Goal: Task Accomplishment & Management: Manage account settings

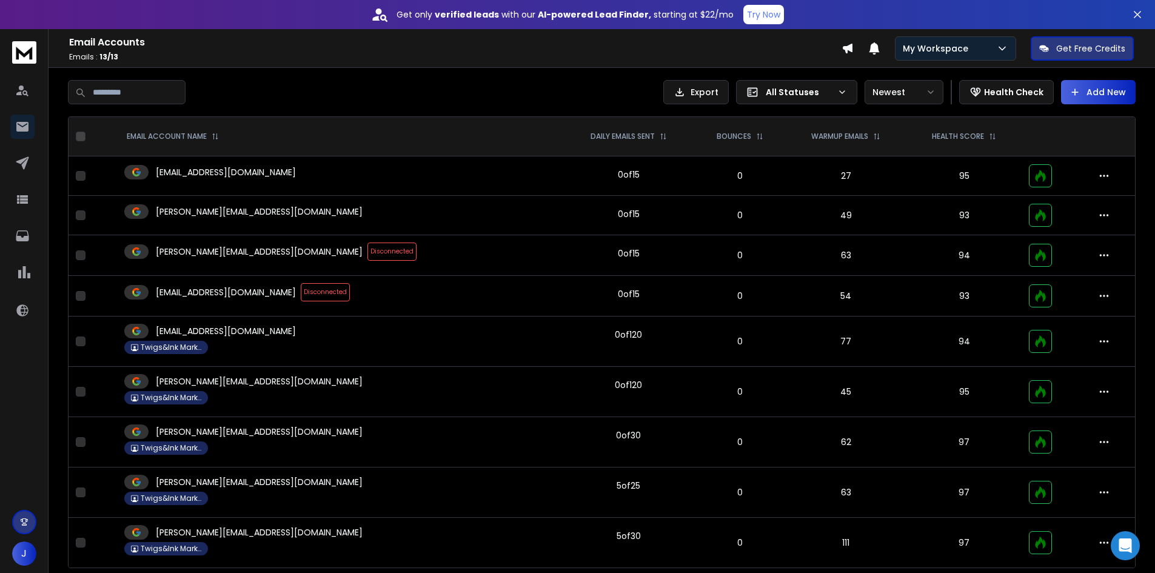
click at [970, 55] on button "My Workspace" at bounding box center [955, 48] width 121 height 24
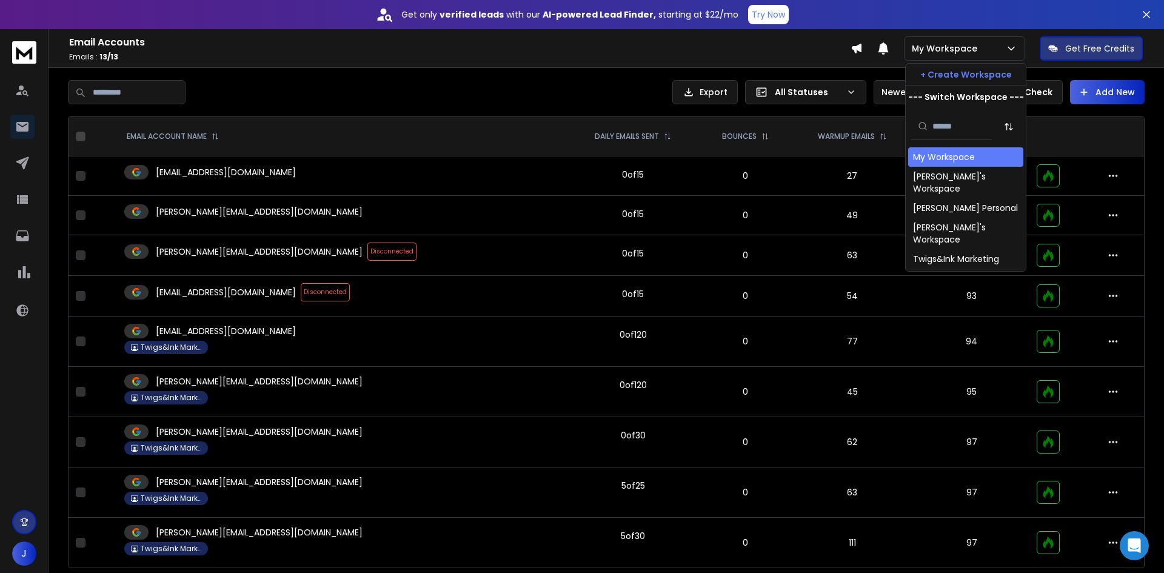
click at [943, 78] on p "+ Create Workspace" at bounding box center [966, 75] width 92 height 12
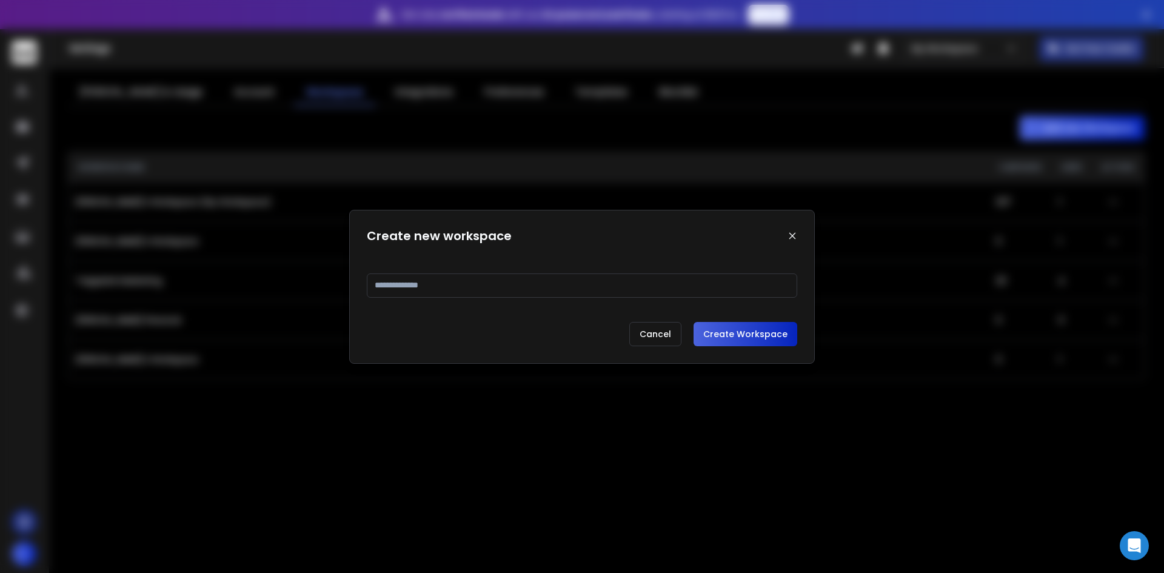
click at [446, 282] on input at bounding box center [582, 285] width 431 height 24
type input "**********"
click at [739, 334] on button "Create Workspace" at bounding box center [746, 334] width 104 height 24
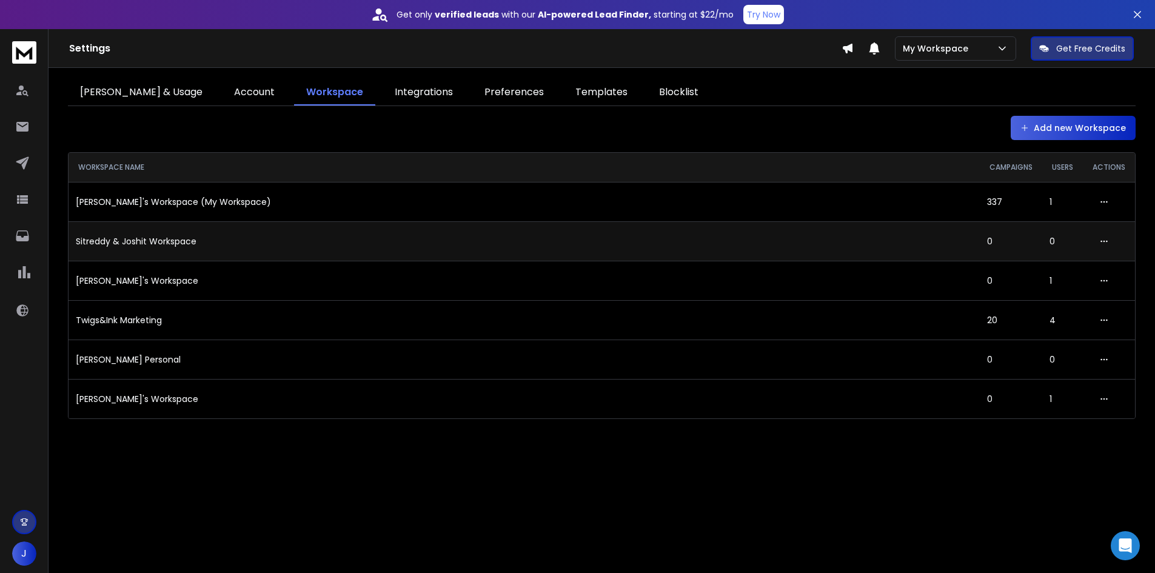
click at [141, 239] on td "Sitreddy & Joshit Workspace" at bounding box center [524, 240] width 911 height 39
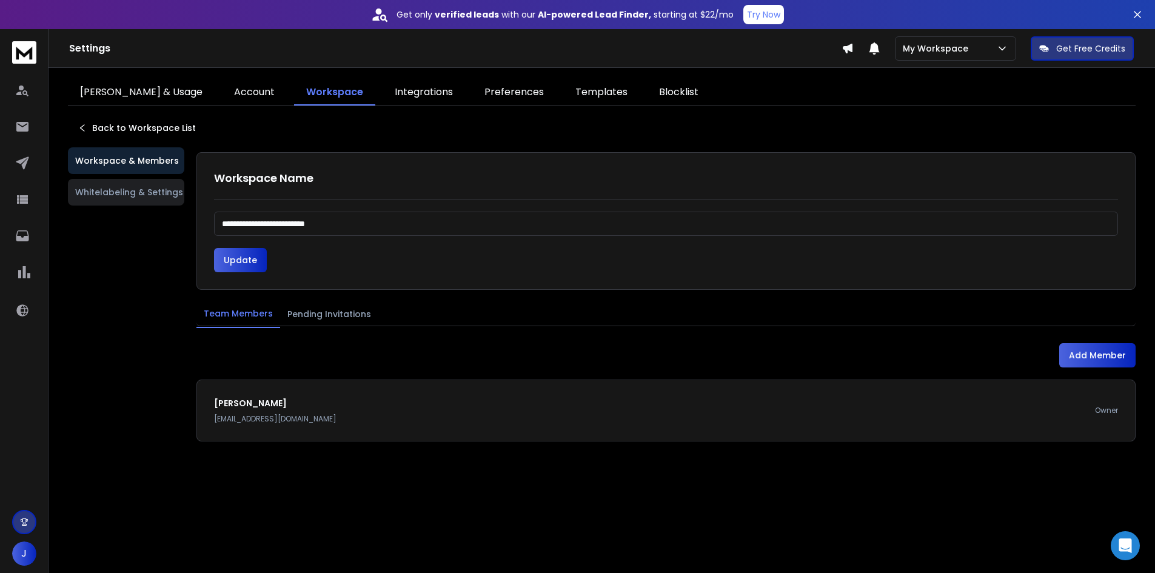
click at [1101, 351] on button "Add Member" at bounding box center [1097, 355] width 76 height 24
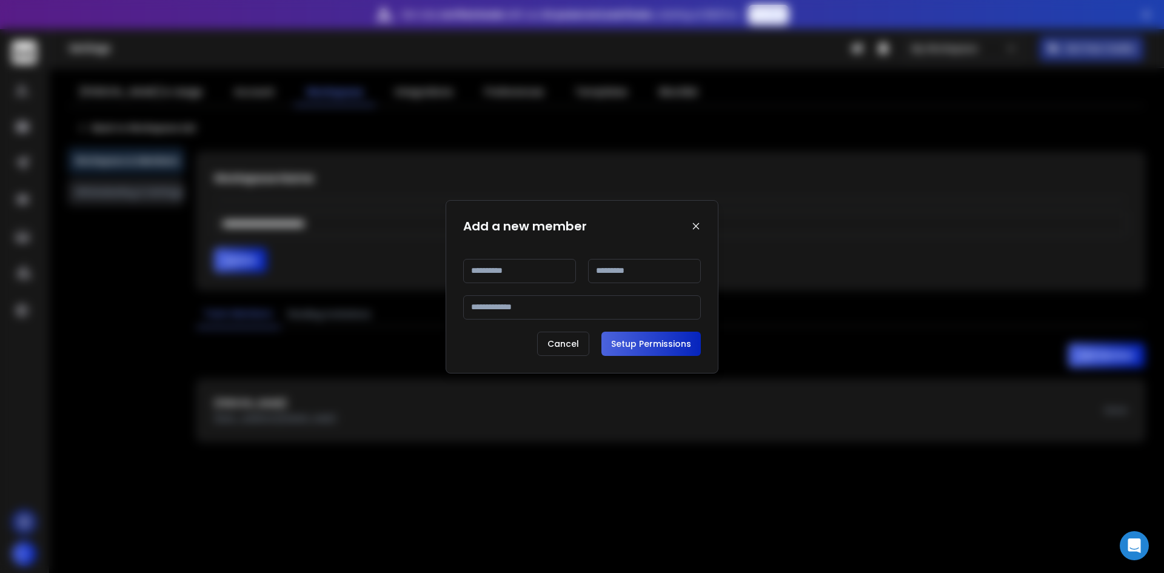
click at [513, 278] on input at bounding box center [519, 271] width 113 height 24
type input "******"
click at [537, 306] on input at bounding box center [582, 307] width 238 height 24
paste input "**********"
type input "**********"
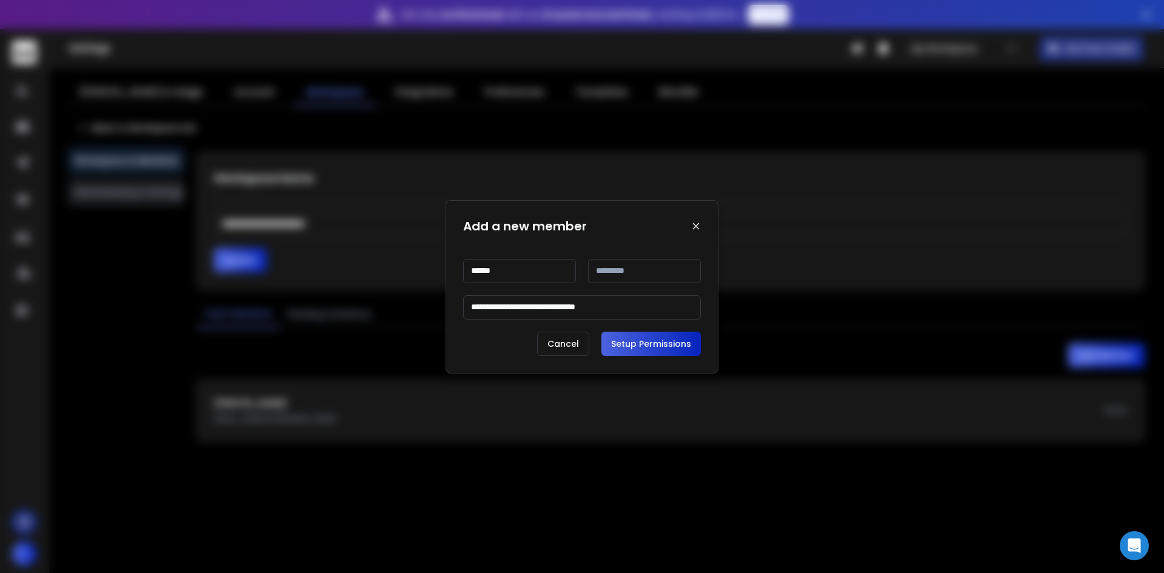
click at [614, 270] on input at bounding box center [644, 271] width 113 height 24
click at [500, 344] on div "Cancel Setup Permissions" at bounding box center [582, 344] width 238 height 24
click at [665, 345] on button "Setup Permissions" at bounding box center [651, 344] width 99 height 24
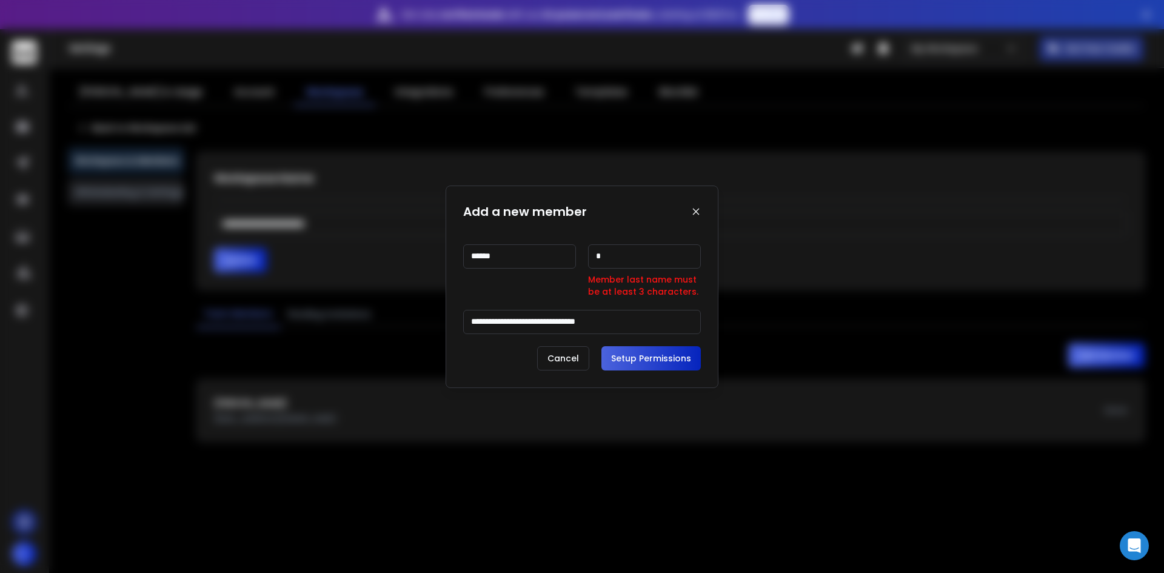
drag, startPoint x: 502, startPoint y: 321, endPoint x: 565, endPoint y: 321, distance: 63.1
click at [565, 321] on input "**********" at bounding box center [582, 322] width 238 height 24
click at [613, 260] on input "*" at bounding box center [644, 256] width 113 height 24
drag, startPoint x: 613, startPoint y: 260, endPoint x: 578, endPoint y: 258, distance: 34.6
click at [578, 258] on div "****** * Member last name must be at least 3 characters." at bounding box center [582, 270] width 238 height 53
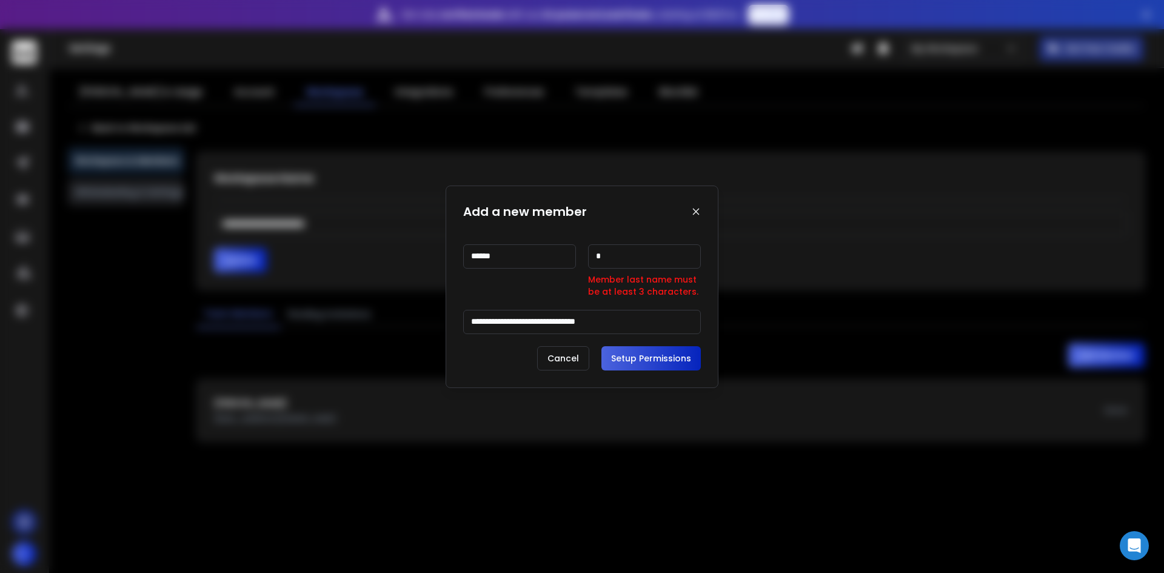
paste input "**********"
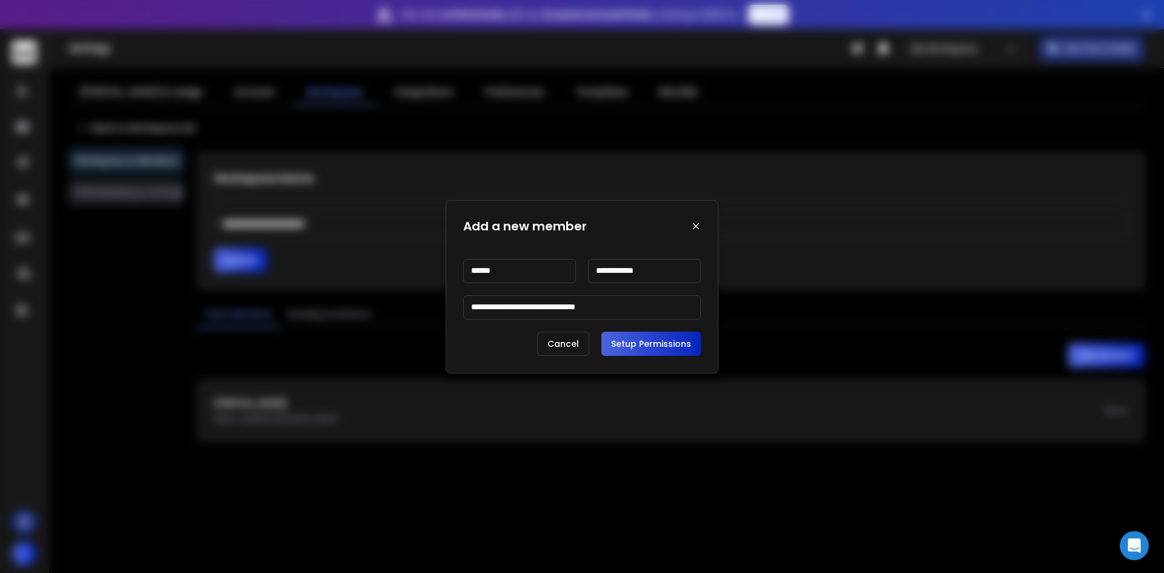
type input "**********"
click at [492, 353] on div "Cancel Setup Permissions" at bounding box center [582, 344] width 238 height 24
click at [628, 340] on button "Setup Permissions" at bounding box center [651, 344] width 99 height 24
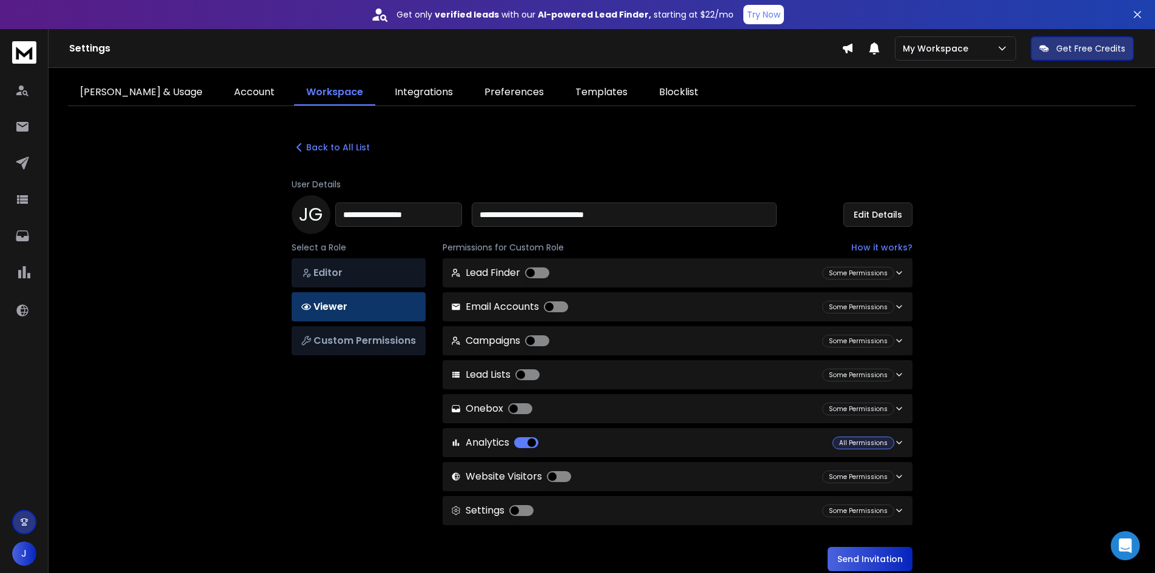
click at [847, 409] on div "Some Permissions" at bounding box center [858, 409] width 72 height 13
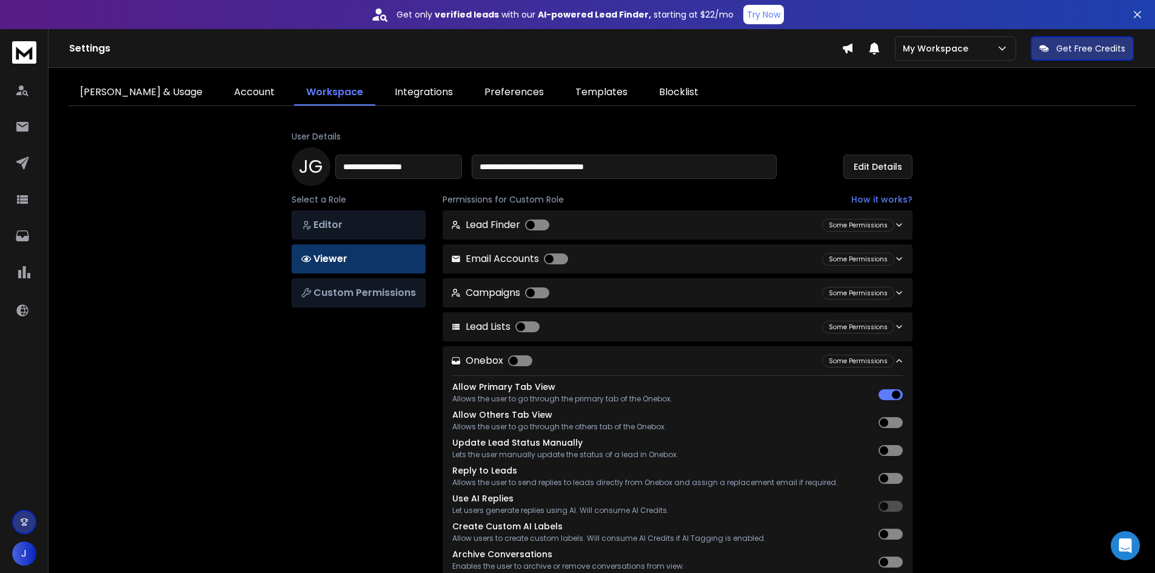
scroll to position [121, 0]
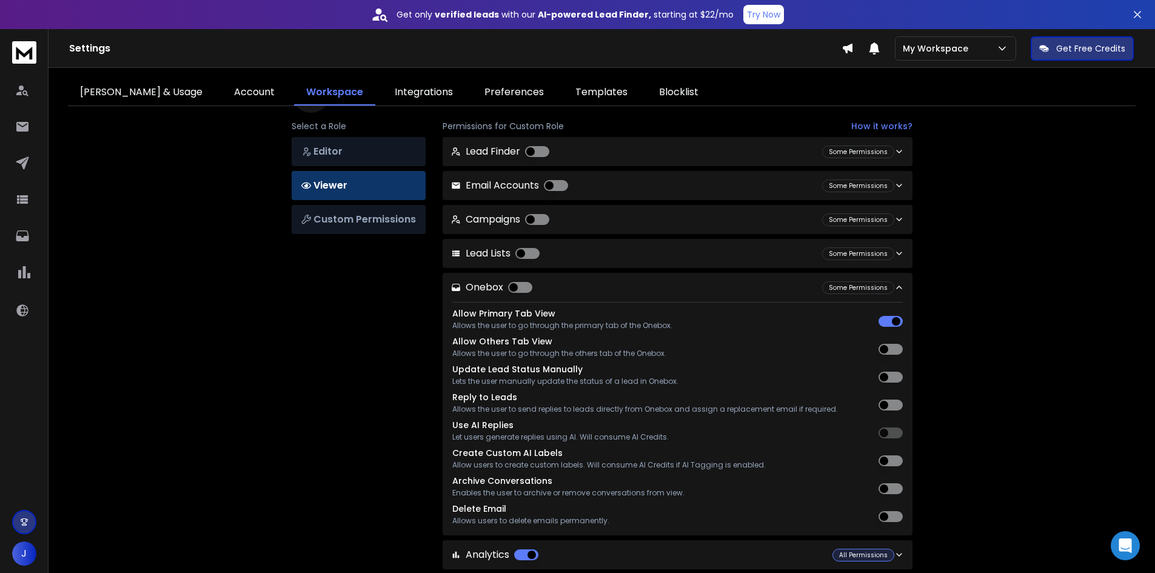
click at [884, 403] on button "Reply to Leads" at bounding box center [891, 405] width 24 height 11
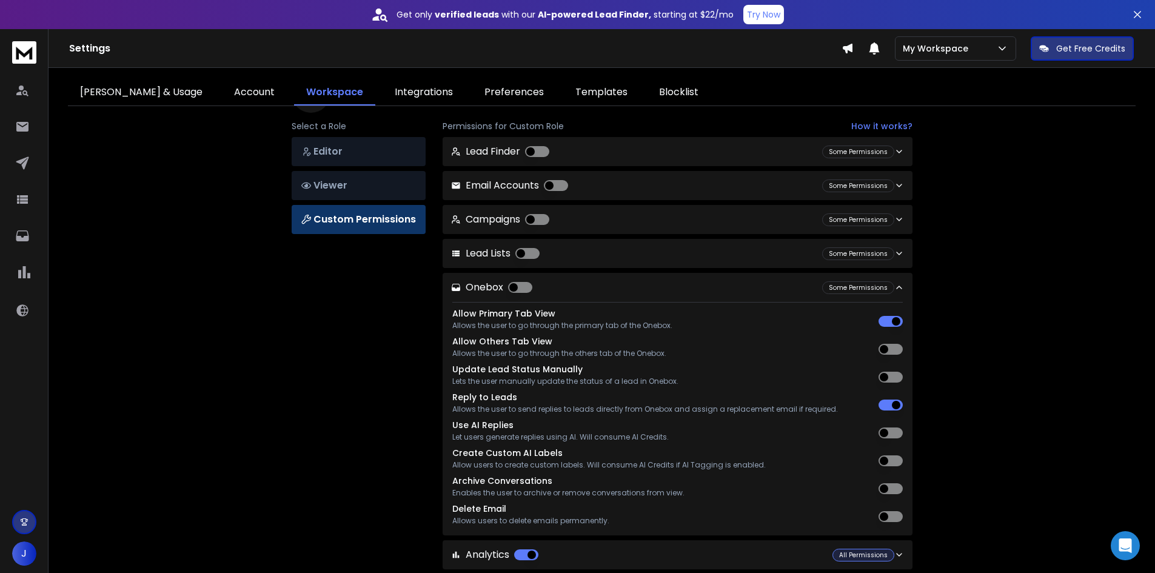
click at [893, 347] on button "Allow Others Tab View" at bounding box center [891, 349] width 24 height 11
click at [888, 349] on button "Allow Others Tab View" at bounding box center [891, 349] width 24 height 11
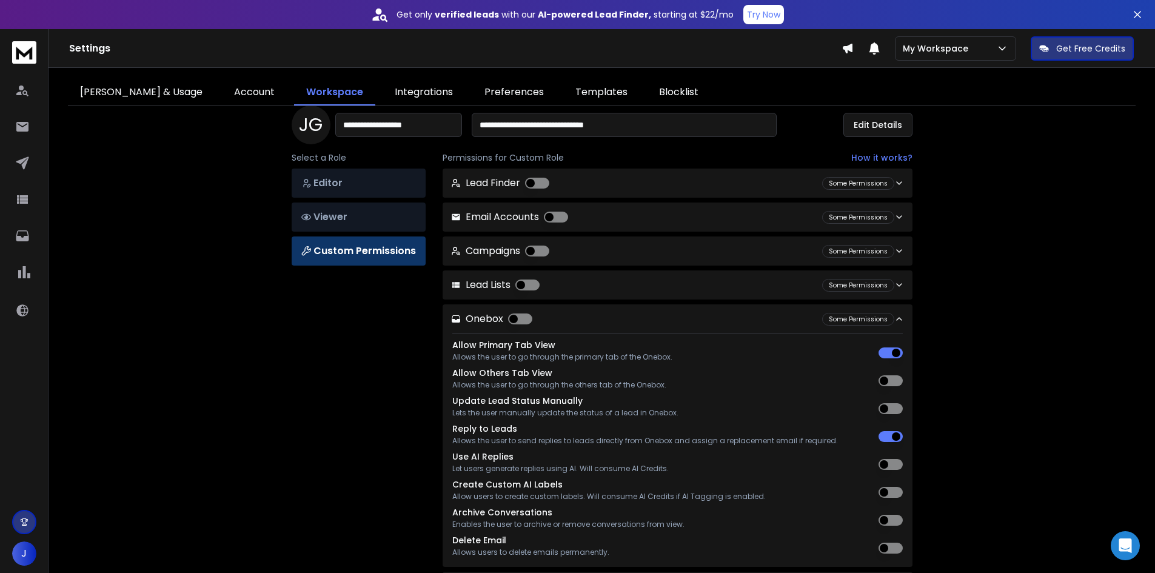
scroll to position [61, 0]
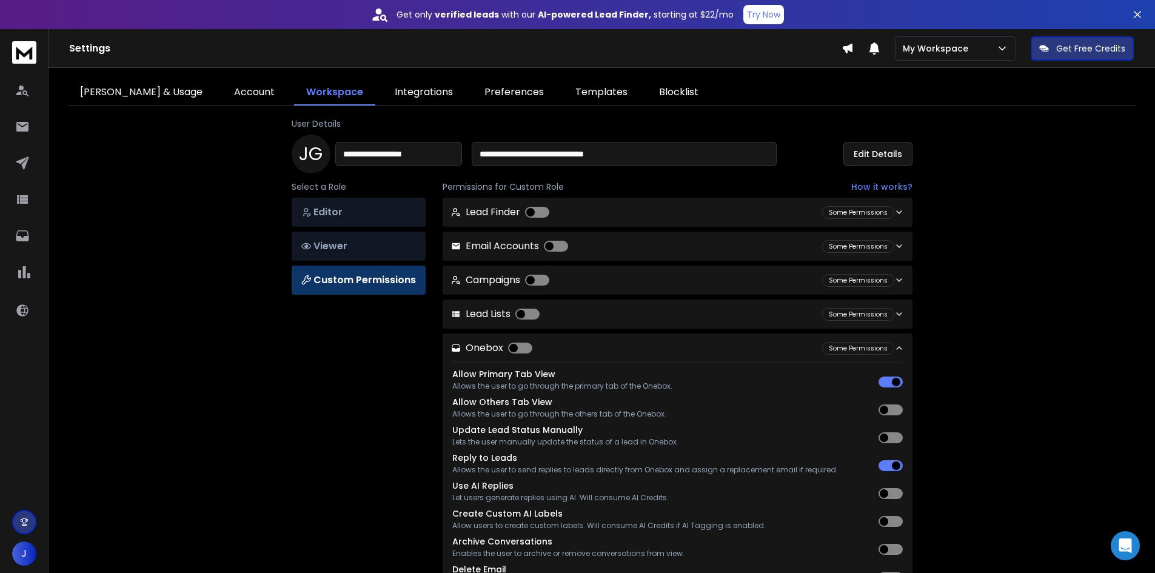
click at [839, 245] on div "Some Permissions" at bounding box center [858, 246] width 72 height 13
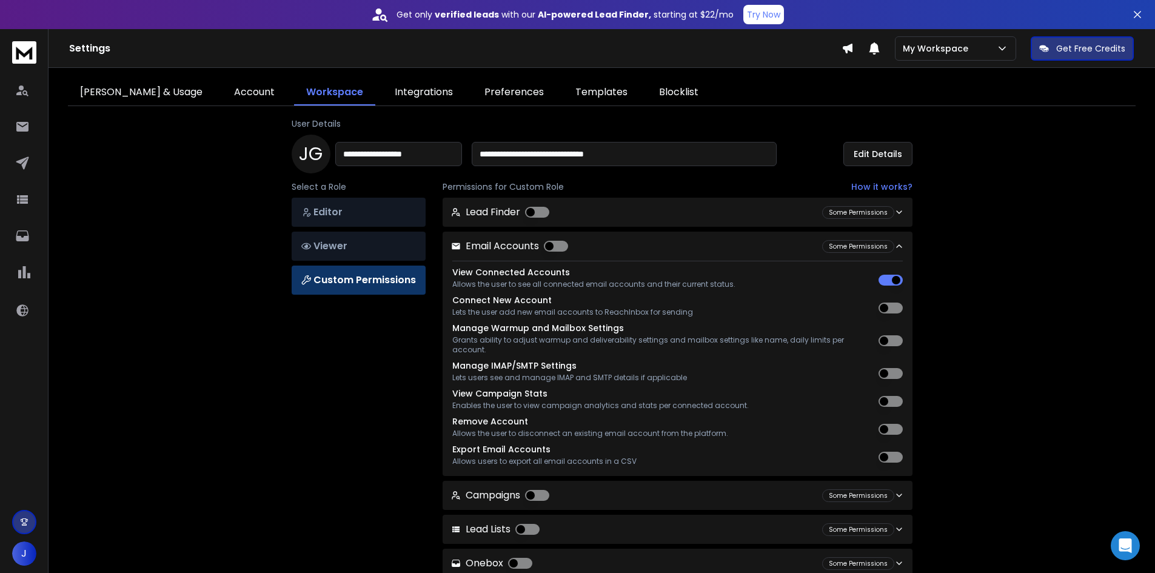
click at [888, 307] on button "Connect New Account" at bounding box center [891, 308] width 24 height 11
click at [885, 396] on button "View Campaign Stats" at bounding box center [891, 401] width 24 height 11
click at [839, 241] on div "Some Permissions" at bounding box center [858, 246] width 72 height 13
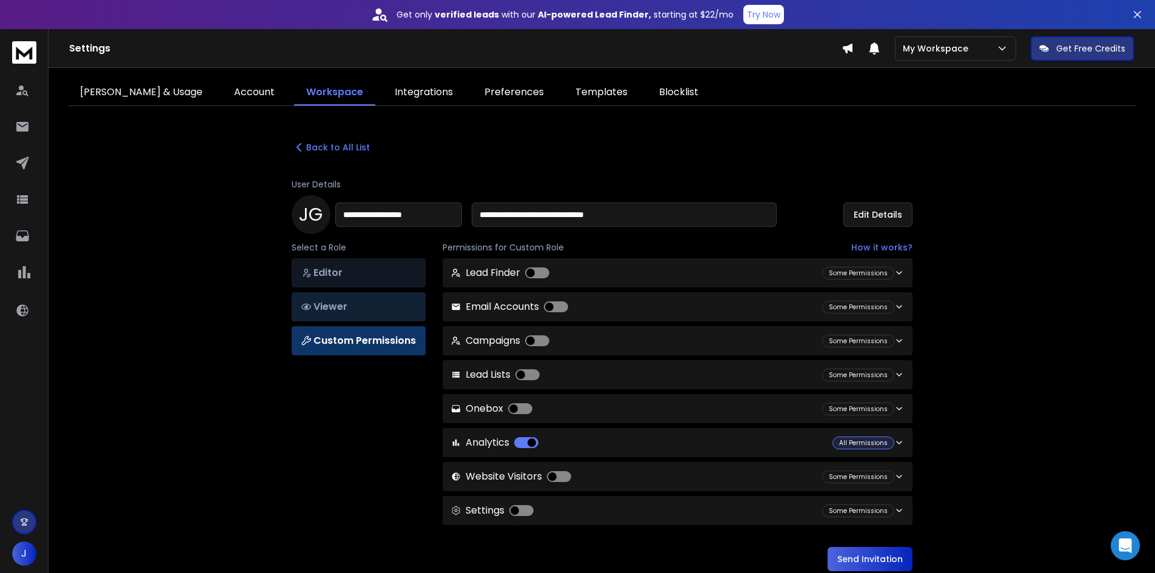
click at [317, 309] on p "Viewer" at bounding box center [358, 307] width 115 height 15
click at [310, 309] on button "Viewer" at bounding box center [306, 307] width 10 height 30
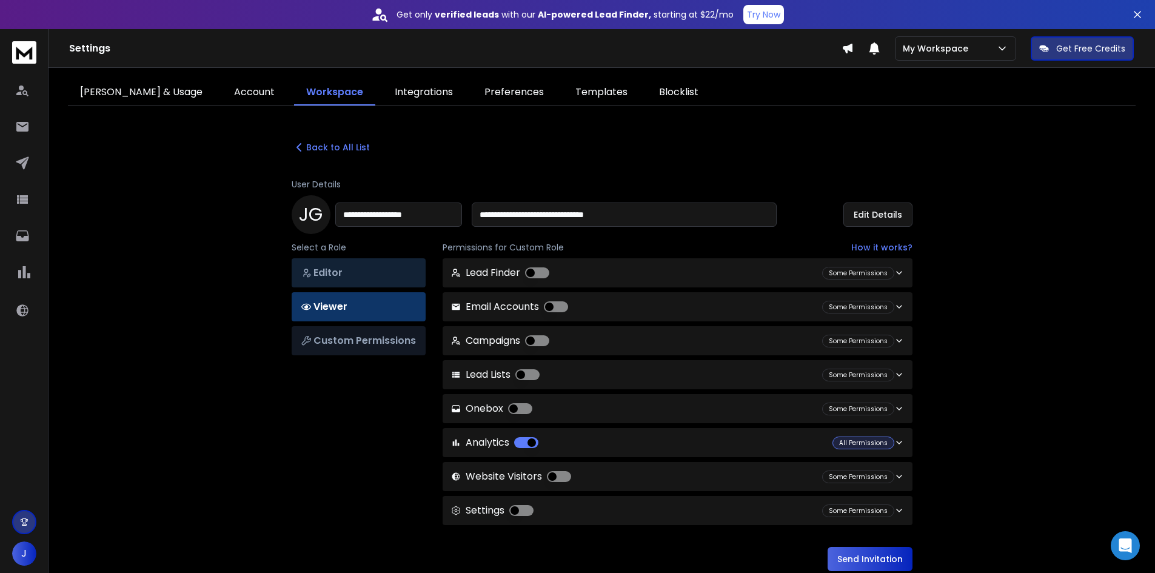
click at [326, 274] on p "Editor" at bounding box center [358, 273] width 115 height 15
click at [310, 274] on button "Editor" at bounding box center [306, 273] width 10 height 30
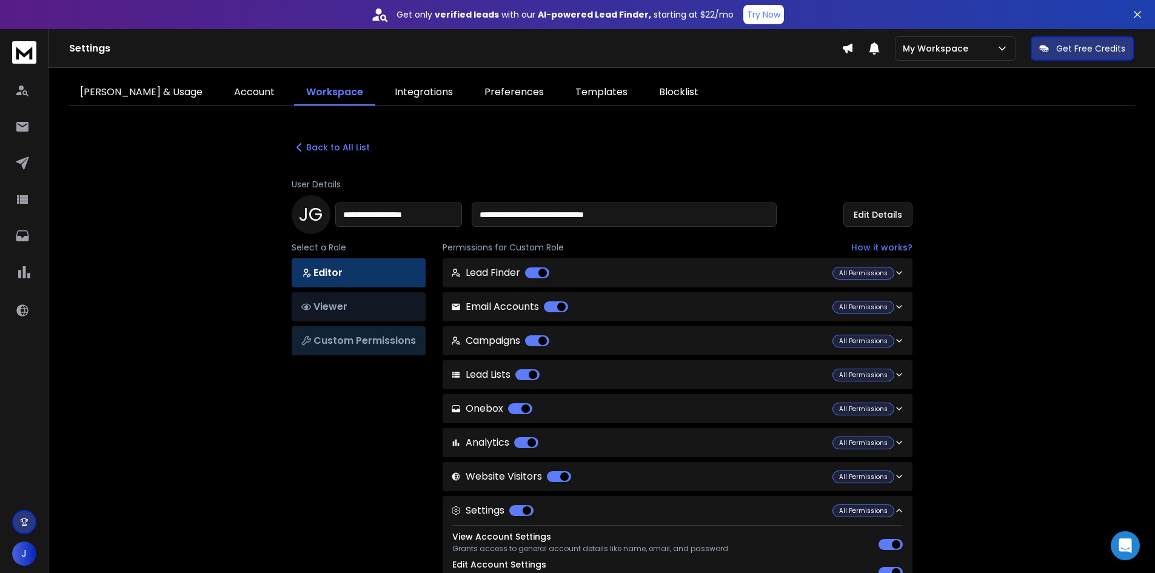
click at [334, 345] on p "Custom Permissions" at bounding box center [358, 341] width 115 height 15
click at [310, 345] on button "Custom Permissions" at bounding box center [306, 341] width 10 height 30
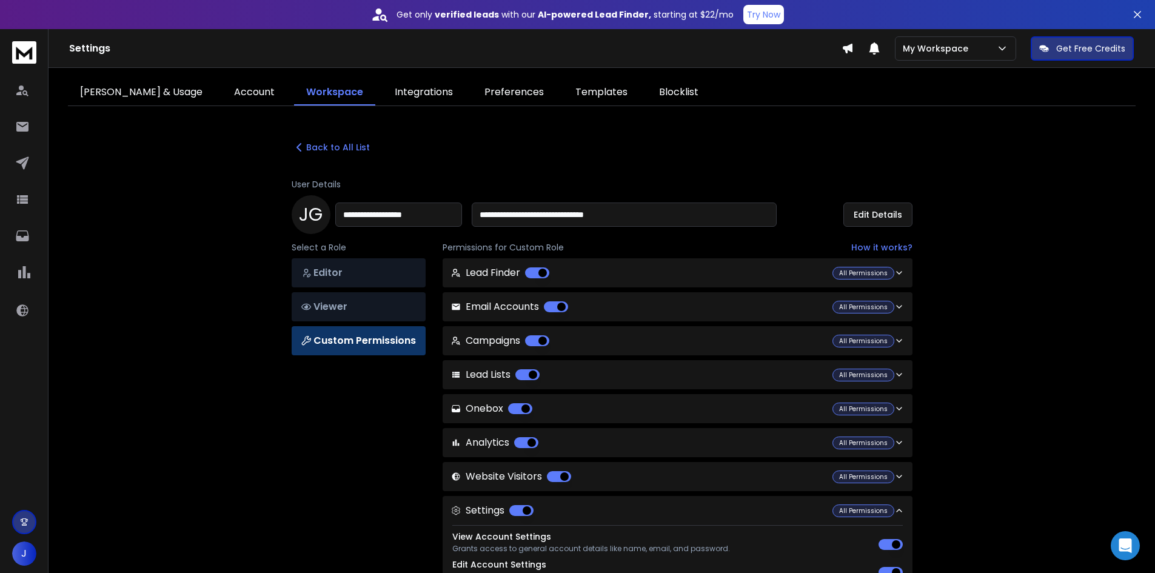
click at [334, 345] on p "Custom Permissions" at bounding box center [358, 341] width 115 height 15
click at [310, 345] on button "Custom Permissions" at bounding box center [306, 341] width 10 height 30
click at [335, 306] on p "Viewer" at bounding box center [358, 307] width 115 height 15
click at [310, 306] on button "Viewer" at bounding box center [306, 307] width 10 height 30
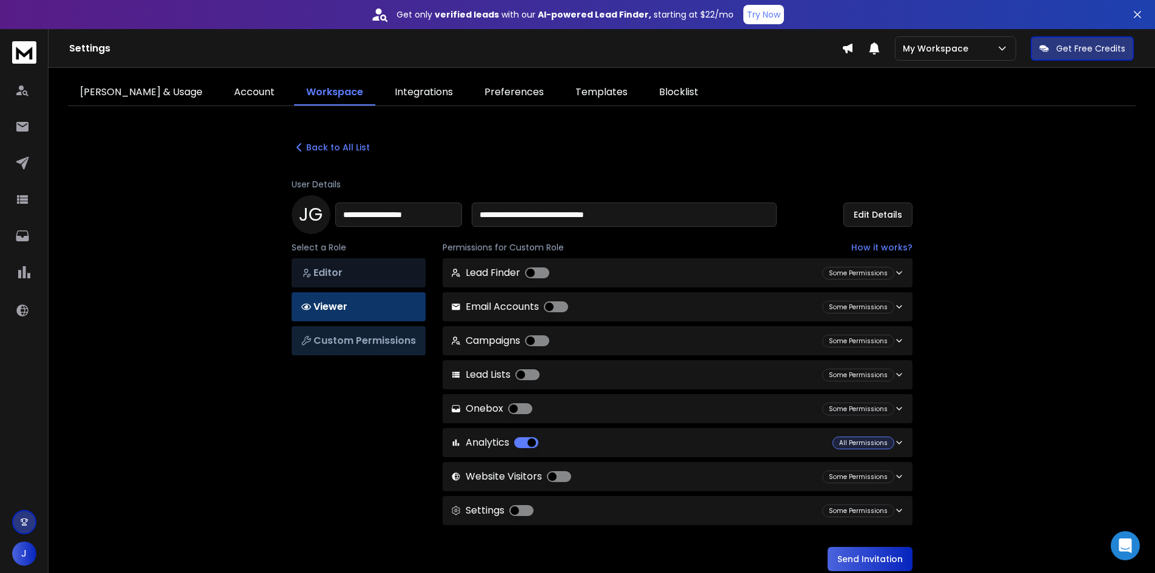
click at [338, 337] on p "Custom Permissions" at bounding box center [358, 341] width 115 height 15
click at [310, 337] on button "Custom Permissions" at bounding box center [306, 341] width 10 height 30
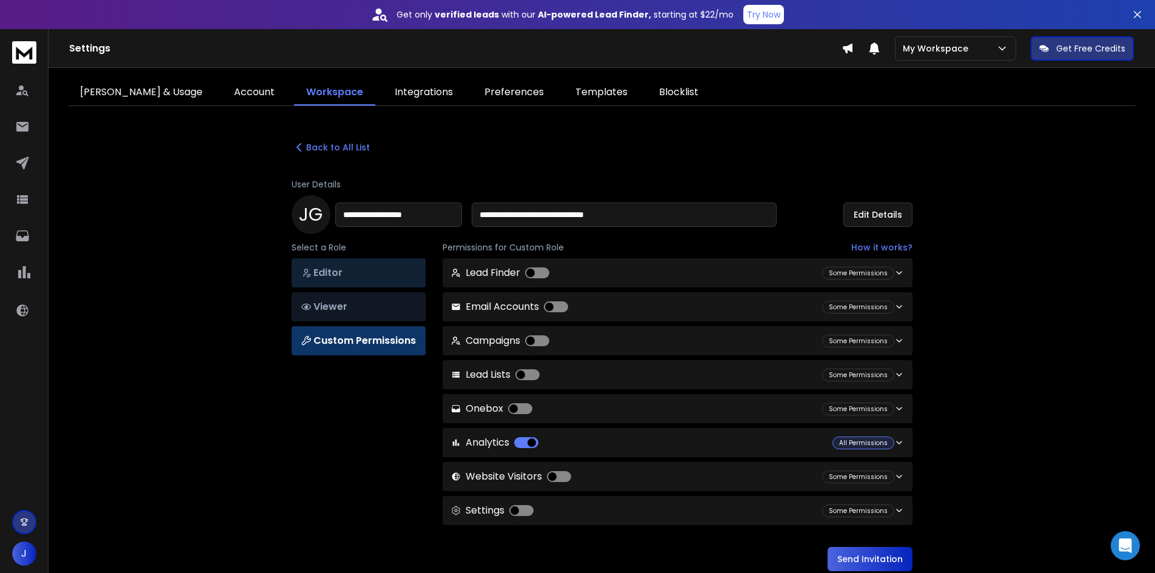
click at [395, 272] on p "Editor" at bounding box center [358, 273] width 115 height 15
click at [310, 272] on button "Editor" at bounding box center [306, 273] width 10 height 30
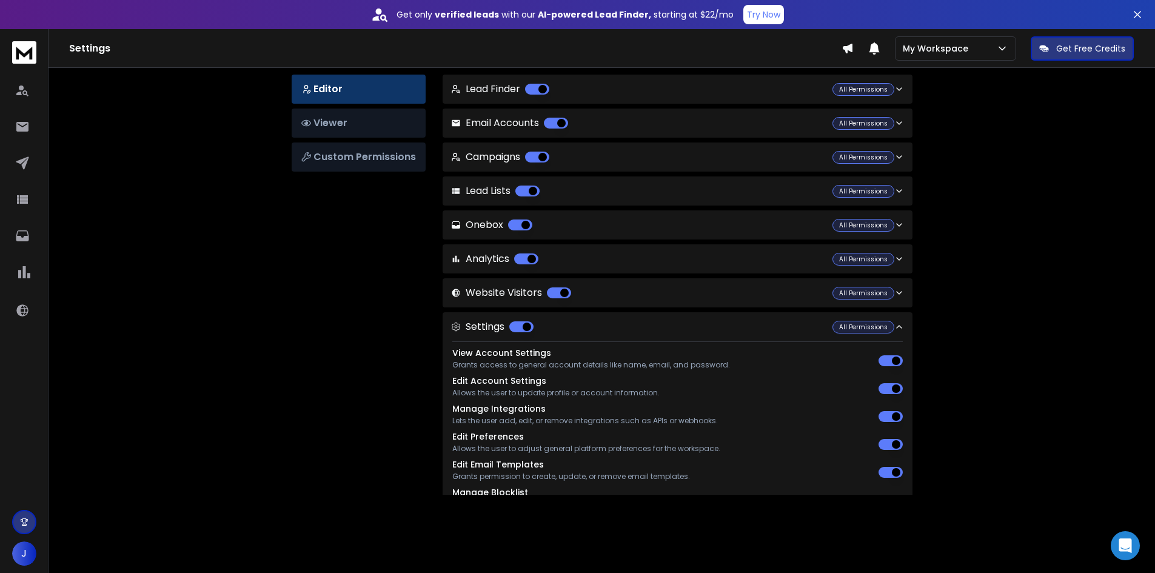
scroll to position [162, 0]
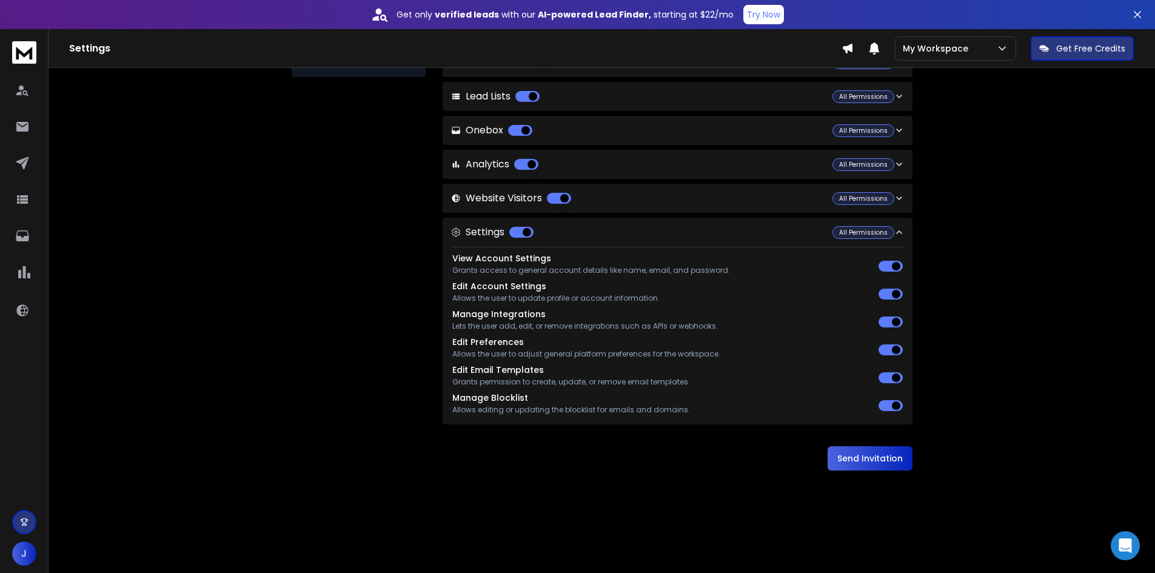
click at [846, 455] on button "Send Invitation" at bounding box center [870, 458] width 85 height 24
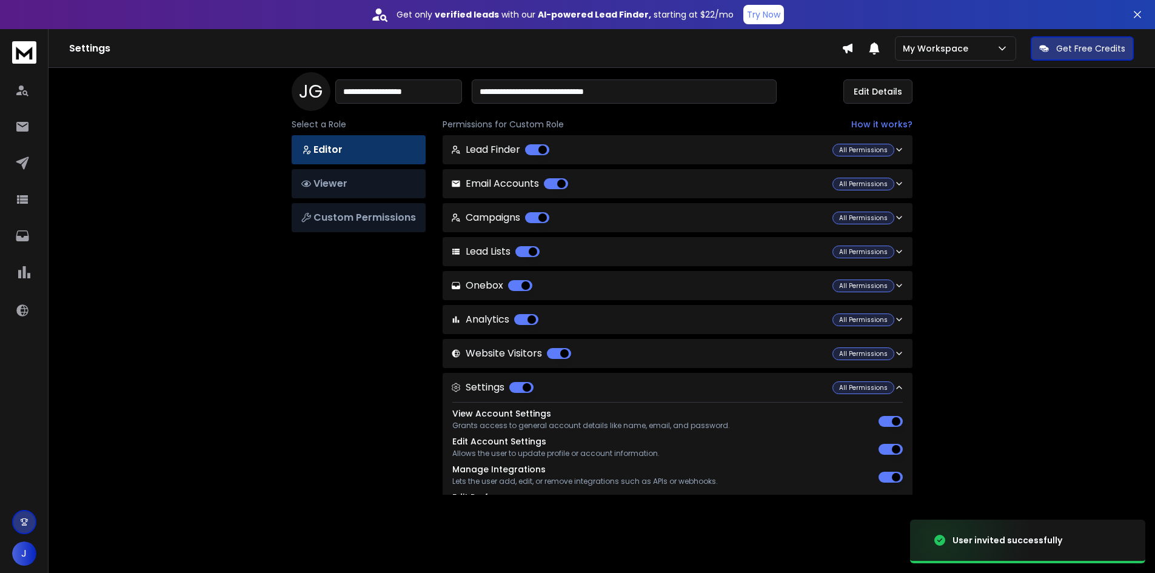
scroll to position [0, 0]
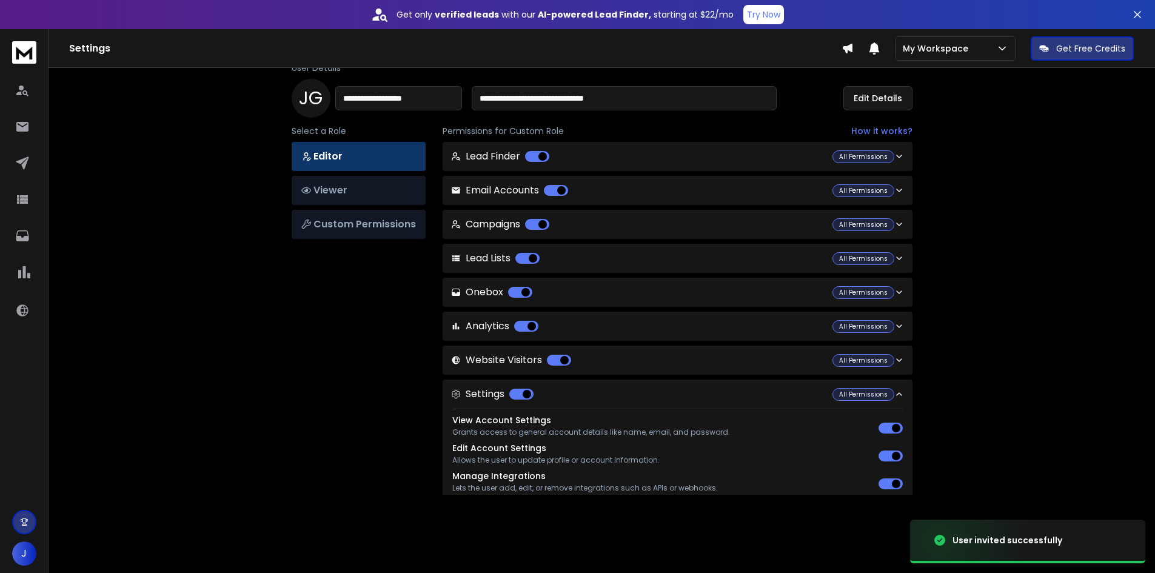
scroll to position [50, 0]
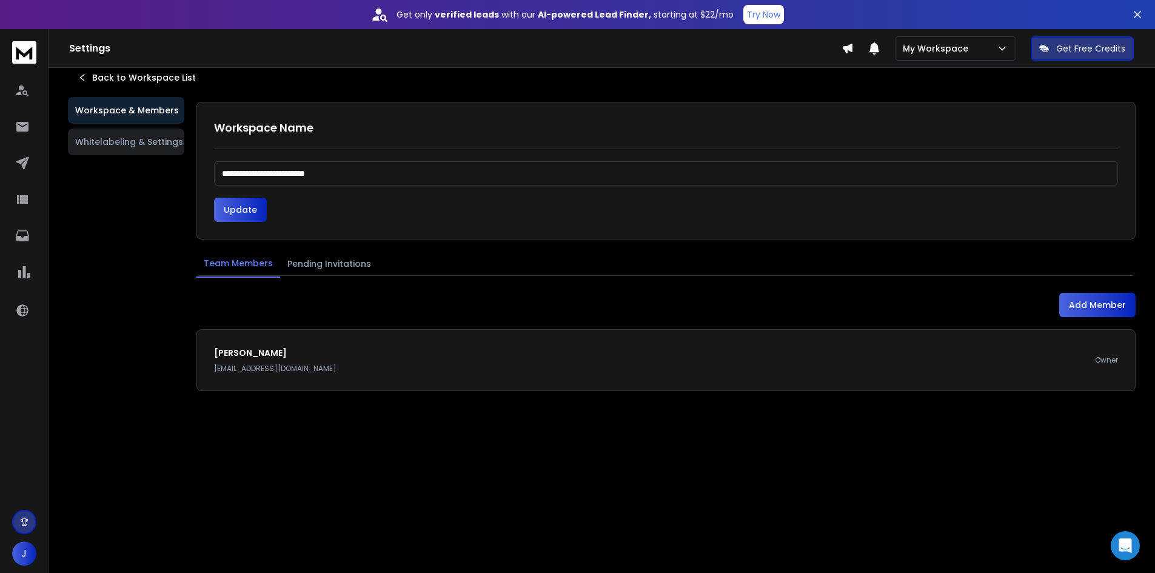
click at [302, 264] on button "Pending Invitations" at bounding box center [329, 263] width 98 height 27
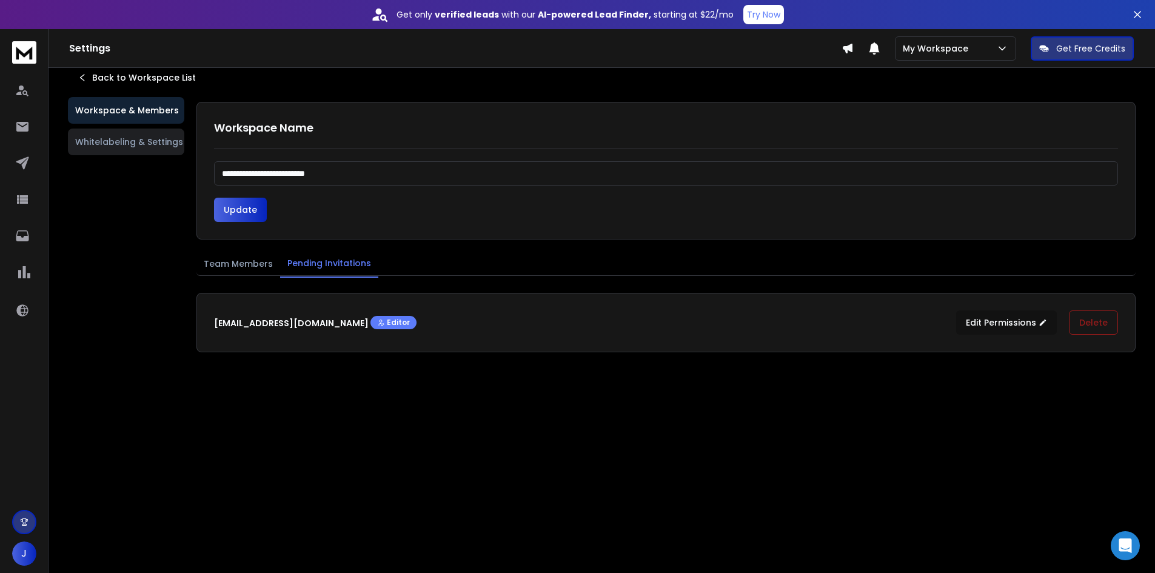
click at [240, 264] on button "Team Members" at bounding box center [238, 263] width 84 height 27
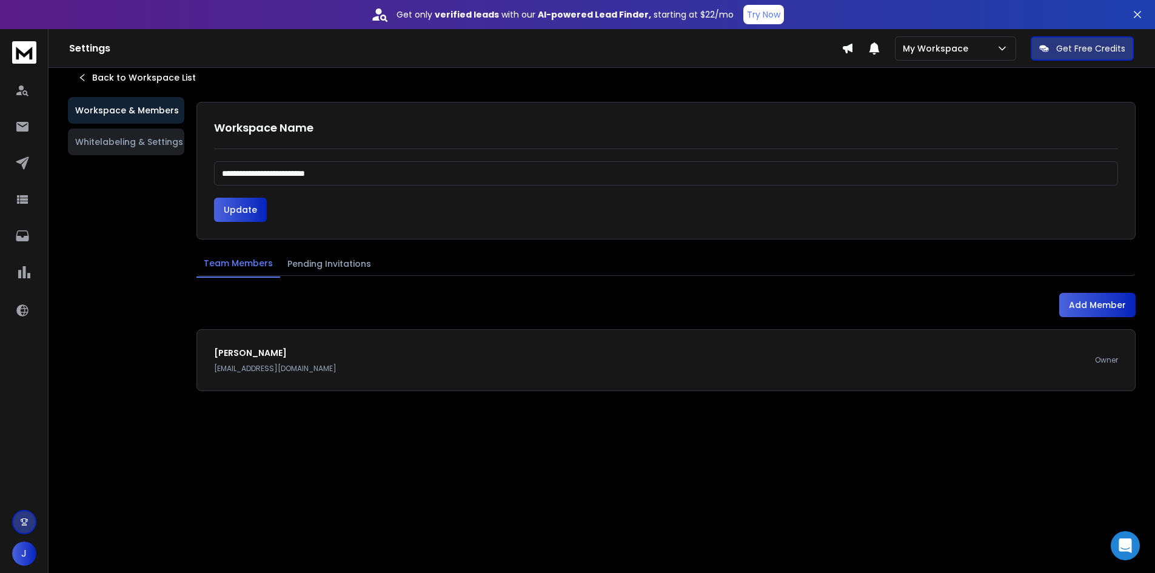
click at [1096, 302] on button "Add Member" at bounding box center [1097, 305] width 76 height 24
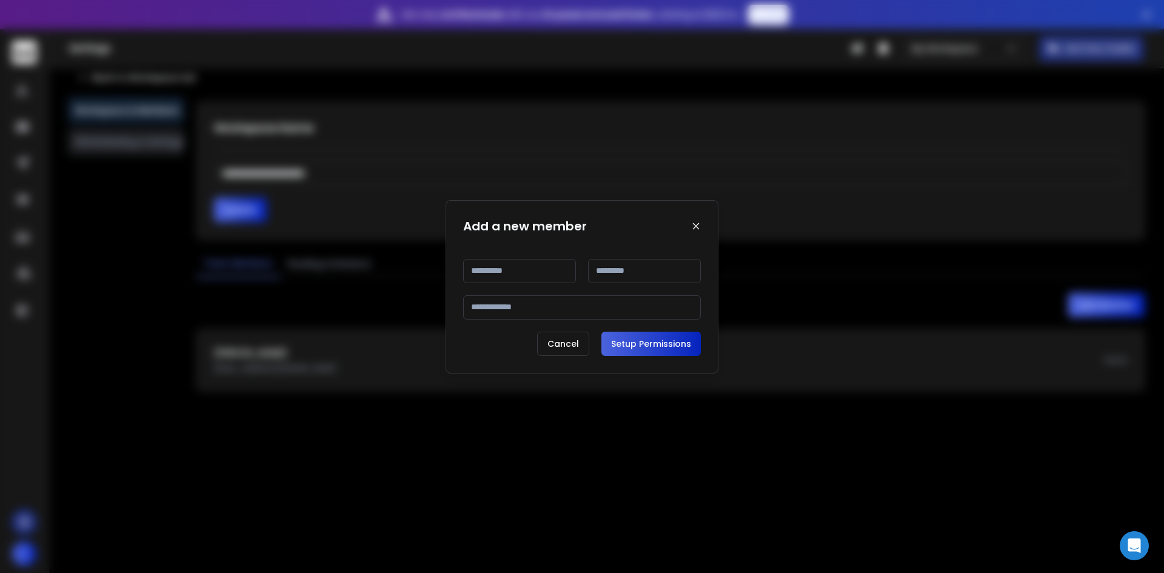
click at [540, 277] on input at bounding box center [519, 271] width 113 height 24
click at [698, 227] on icon at bounding box center [696, 226] width 7 height 7
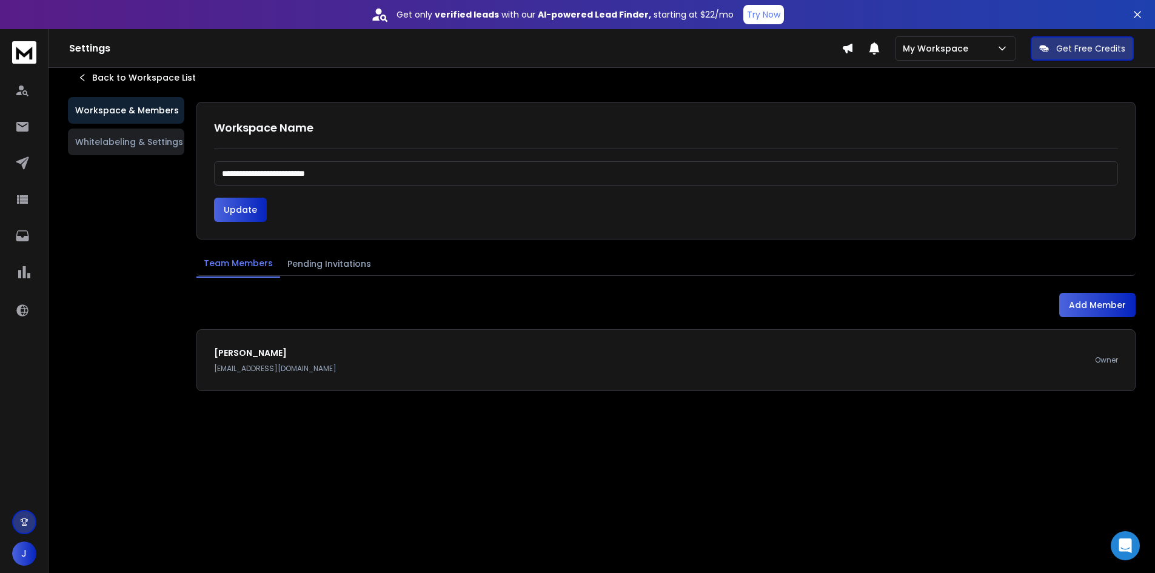
scroll to position [0, 0]
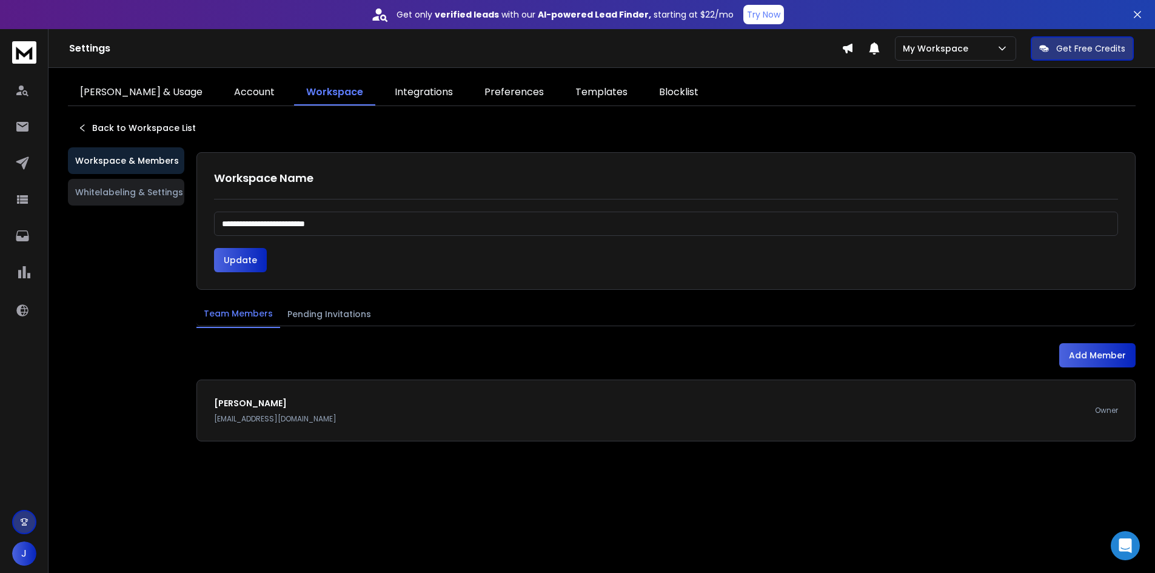
click at [79, 352] on div "**********" at bounding box center [602, 296] width 1068 height 289
click at [300, 312] on button "Pending Invitations" at bounding box center [329, 314] width 98 height 27
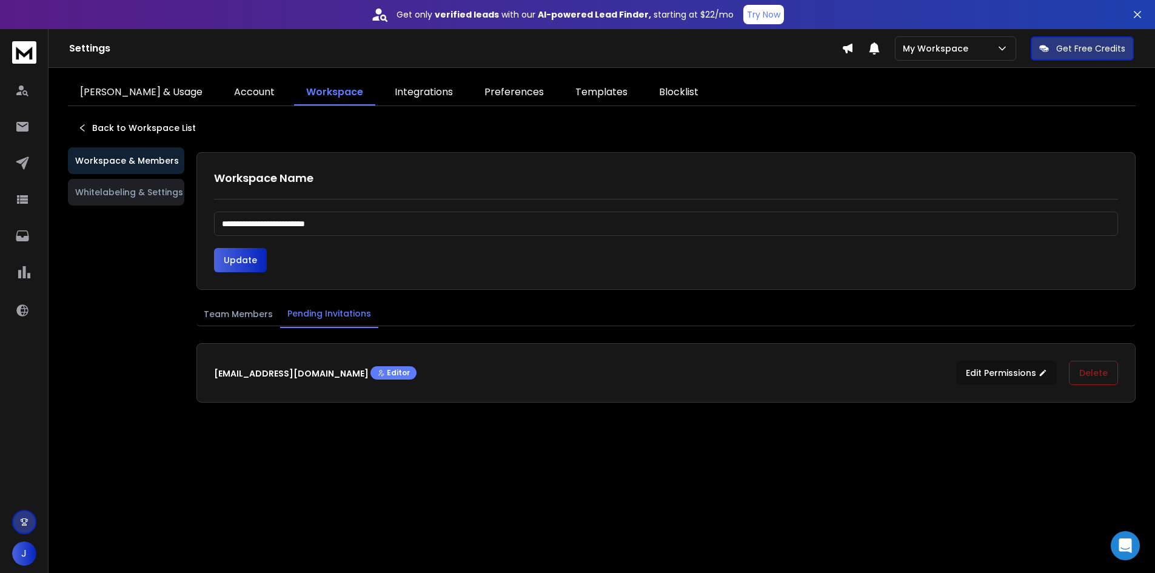
click at [346, 440] on div "**********" at bounding box center [602, 359] width 1068 height 486
click at [14, 122] on link at bounding box center [22, 127] width 24 height 24
